Goal: Task Accomplishment & Management: Manage account settings

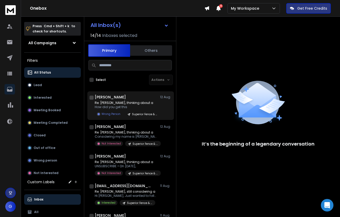
click at [128, 101] on p "Re: [PERSON_NAME], thinking about a" at bounding box center [126, 103] width 63 height 4
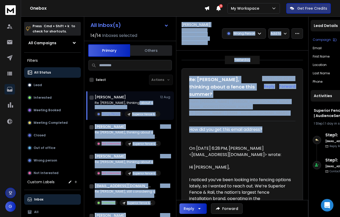
drag, startPoint x: 270, startPoint y: 104, endPoint x: 173, endPoint y: 104, distance: 97.2
click at [172, 104] on div "All Inbox(s) 14 / 14 Inboxes selected Primary Others Select Actions [PERSON_NAM…" at bounding box center [229, 125] width 291 height 217
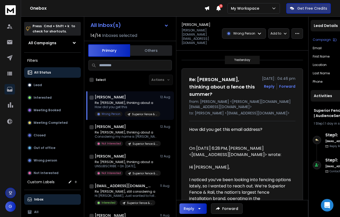
click at [227, 127] on div "How did you get this email address? On [DATE] 6:28 PM, [PERSON_NAME] <[EMAIL_AD…" at bounding box center [242, 214] width 106 height 174
drag, startPoint x: 265, startPoint y: 105, endPoint x: 176, endPoint y: 105, distance: 89.1
click at [176, 105] on div "[DATE] Re: [PERSON_NAME], thinking about a fence this summer? [DATE] : 04:46 pm…" at bounding box center [242, 182] width 132 height 252
click at [150, 51] on button "Others" at bounding box center [151, 51] width 42 height 12
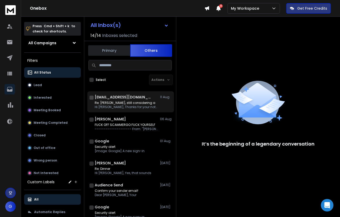
click at [137, 107] on p "Hi [PERSON_NAME], Thanks for your note." at bounding box center [126, 107] width 63 height 4
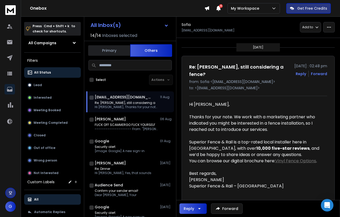
drag, startPoint x: 233, startPoint y: 116, endPoint x: 309, endPoint y: 123, distance: 76.0
click at [309, 123] on div "Thanks for your note. We work with a marketing partner who indicated you might …" at bounding box center [256, 126] width 134 height 25
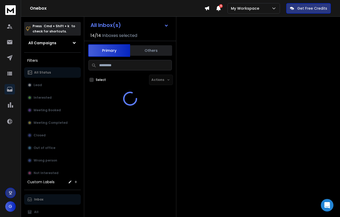
click at [104, 46] on button "Primary" at bounding box center [109, 50] width 42 height 13
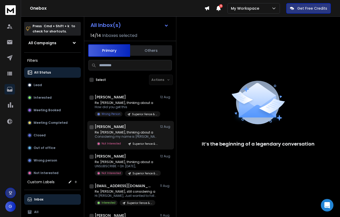
click at [131, 124] on div "[PERSON_NAME] [DATE]" at bounding box center [133, 126] width 77 height 5
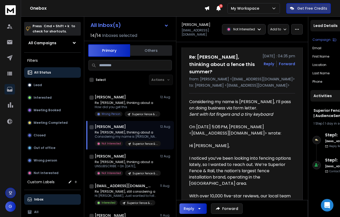
scroll to position [20, 0]
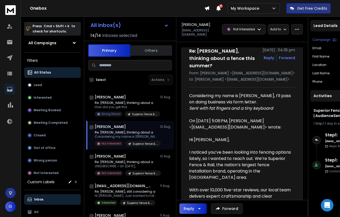
click at [195, 137] on span "Hi [PERSON_NAME]," at bounding box center [209, 140] width 40 height 6
click at [197, 137] on span "Hi [PERSON_NAME]," at bounding box center [209, 140] width 40 height 6
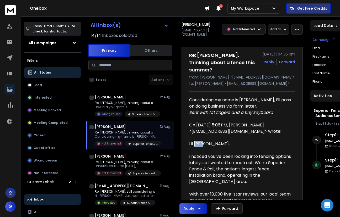
scroll to position [0, 0]
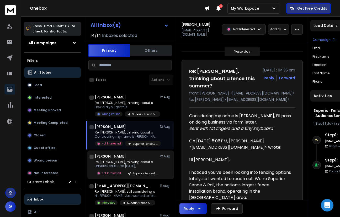
drag, startPoint x: 128, startPoint y: 158, endPoint x: 129, endPoint y: 155, distance: 3.6
click at [129, 155] on div "[PERSON_NAME] [DATE]" at bounding box center [133, 156] width 77 height 5
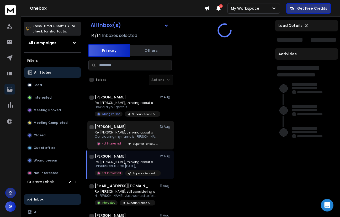
click at [142, 127] on div "[PERSON_NAME] [DATE]" at bounding box center [133, 126] width 77 height 5
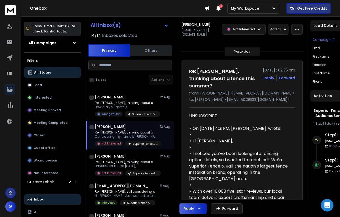
click at [110, 133] on p "Re: [PERSON_NAME], thinking about a" at bounding box center [126, 132] width 63 height 4
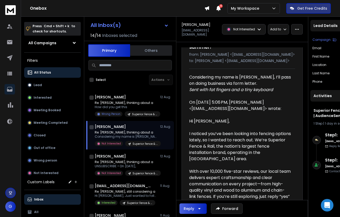
scroll to position [26, 0]
